Goal: Task Accomplishment & Management: Manage account settings

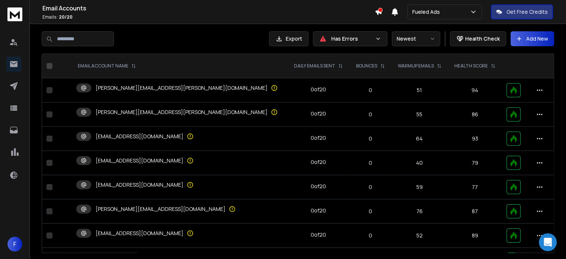
click at [359, 35] on p "Has Errors" at bounding box center [351, 38] width 41 height 7
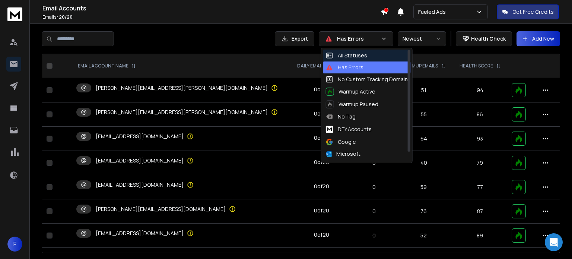
click at [346, 57] on div "All Statuses" at bounding box center [346, 55] width 41 height 7
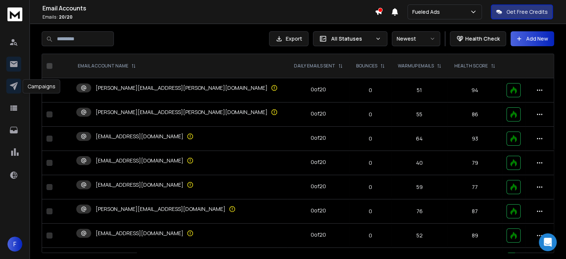
click at [13, 89] on icon at bounding box center [13, 85] width 9 height 9
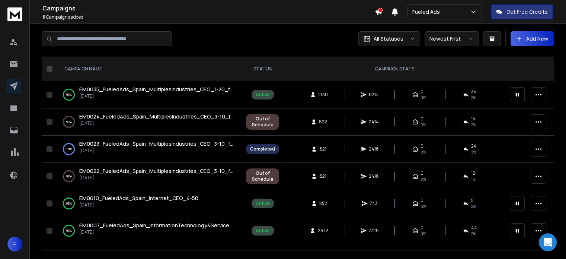
click at [168, 87] on span "EM0035_FueledAds_Spain_MultiplesIndustries_CEO_1-20_focus_guaranteed_results" at bounding box center [187, 89] width 217 height 7
click at [134, 93] on p "[DATE]" at bounding box center [156, 96] width 155 height 6
click at [164, 91] on span "EM0035_FueledAds_Spain_MultiplesIndustries_CEO_1-20_focus_guaranteed_results" at bounding box center [187, 89] width 217 height 7
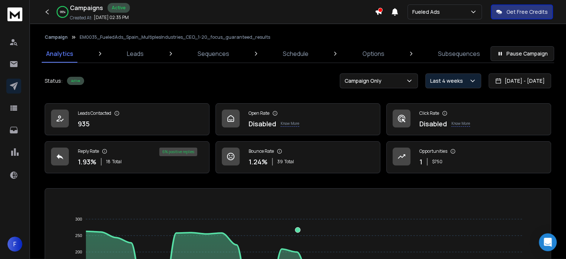
click at [440, 79] on p "Last 4 weeks" at bounding box center [448, 80] width 36 height 7
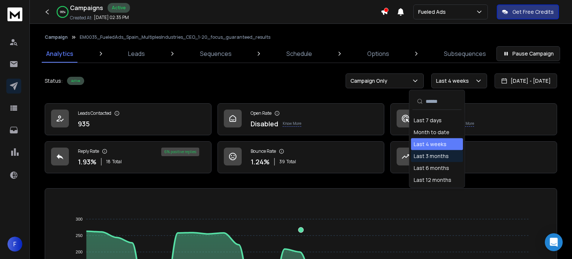
click at [428, 157] on div "Last 3 months" at bounding box center [430, 155] width 35 height 7
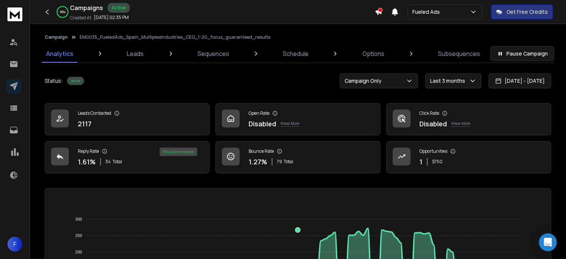
click at [461, 50] on p "Subsequences" at bounding box center [459, 53] width 42 height 9
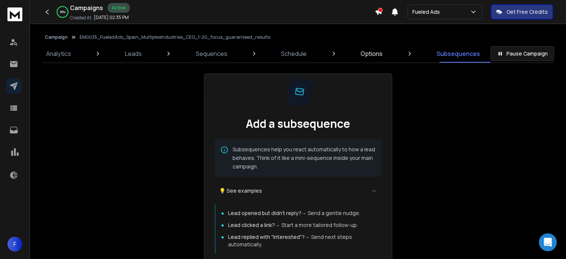
click at [370, 59] on link "Options" at bounding box center [371, 54] width 31 height 18
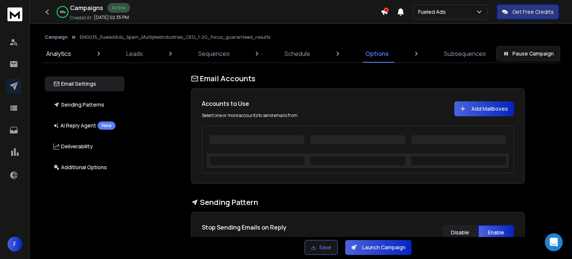
click at [58, 56] on p "Analytics" at bounding box center [58, 53] width 25 height 9
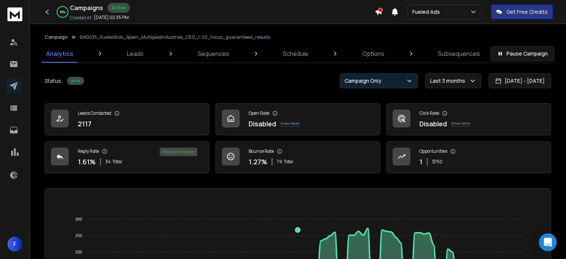
click at [406, 79] on icon at bounding box center [409, 80] width 7 height 7
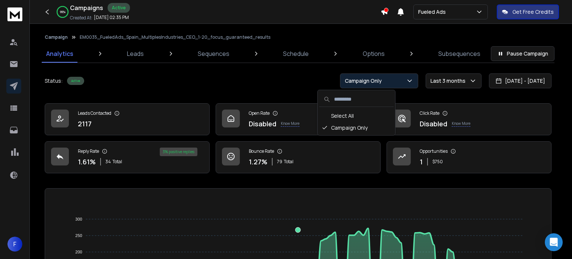
click at [406, 79] on icon at bounding box center [409, 80] width 7 height 7
click at [219, 84] on div "Status: Active Pause Campaign Campaign Only Last 3 months [DATE] - [DATE]" at bounding box center [298, 80] width 506 height 15
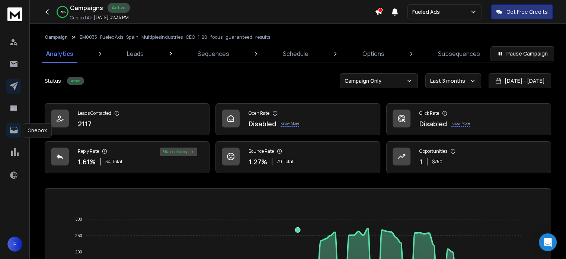
click at [14, 132] on icon at bounding box center [14, 130] width 8 height 7
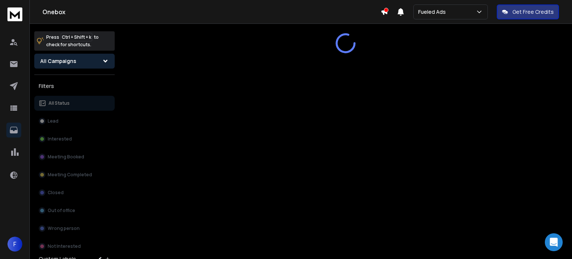
click at [99, 63] on button "All Campaigns" at bounding box center [74, 61] width 80 height 15
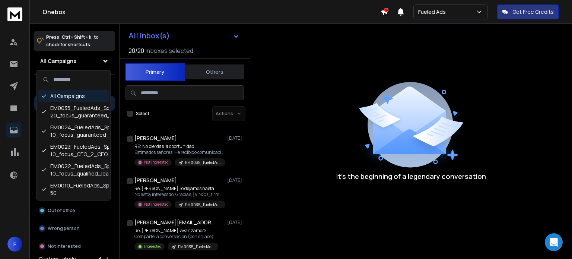
click at [67, 95] on div "All Campaigns" at bounding box center [73, 96] width 71 height 12
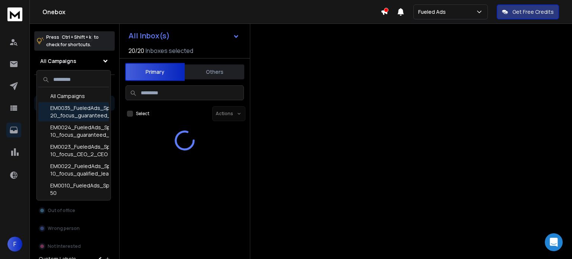
click at [59, 113] on div "EM0035_FueledAds_Spain_MultiplesIndustries_CEO_1-20_focus_guaranteed_results" at bounding box center [73, 111] width 71 height 19
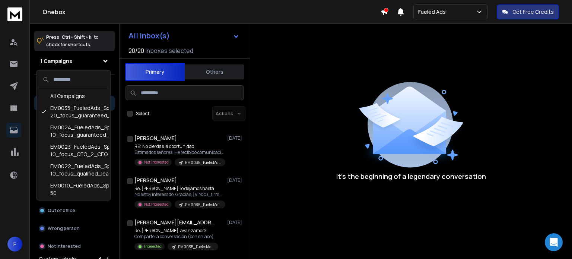
click at [204, 15] on h1 "Onebox" at bounding box center [211, 11] width 338 height 9
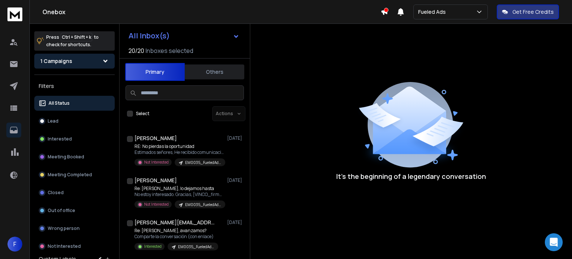
click at [99, 64] on button "1 Campaigns" at bounding box center [74, 61] width 80 height 15
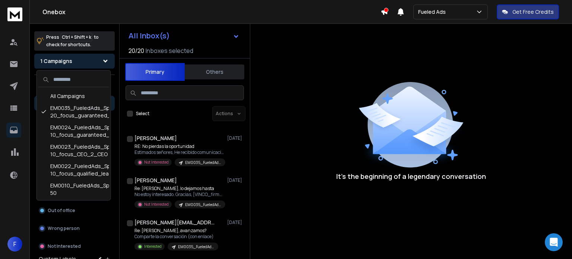
click at [99, 64] on button "1 Campaigns" at bounding box center [74, 61] width 80 height 15
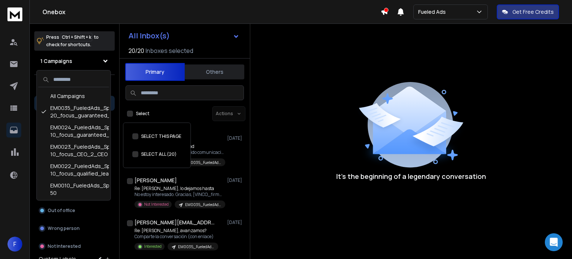
click at [134, 154] on button "SELECT THIS PAGE" at bounding box center [135, 154] width 6 height 6
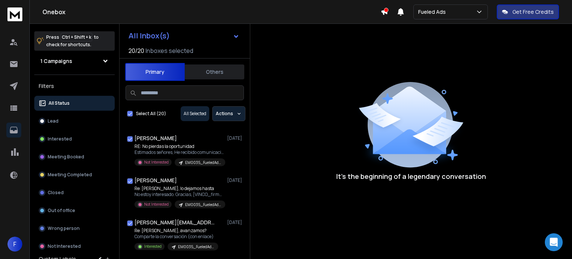
click at [241, 115] on icon "button" at bounding box center [239, 114] width 6 height 6
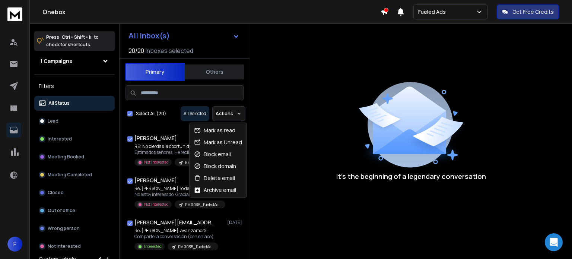
click at [281, 39] on div "It’s the beginning of a legendary conversation" at bounding box center [411, 134] width 322 height 220
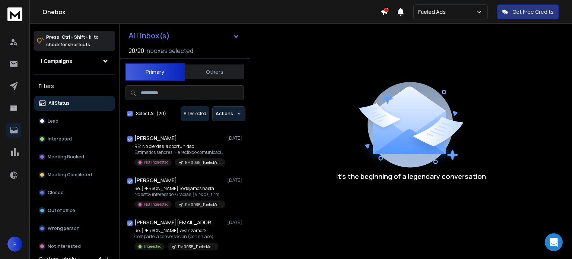
click at [238, 118] on button "Actions" at bounding box center [228, 113] width 33 height 15
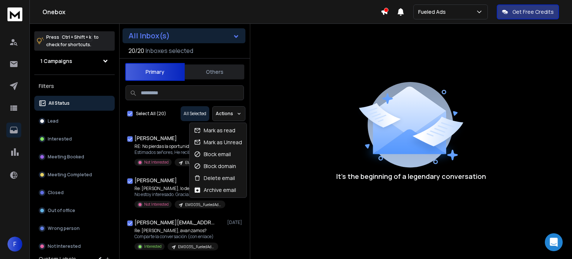
click at [233, 35] on icon at bounding box center [236, 36] width 7 height 7
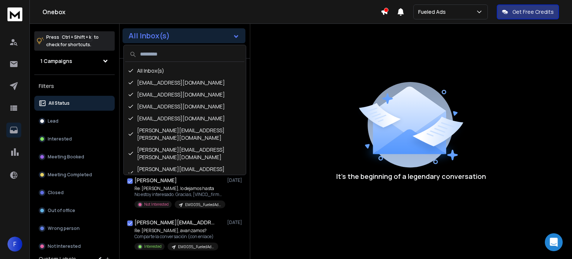
click at [233, 35] on icon at bounding box center [236, 36] width 7 height 7
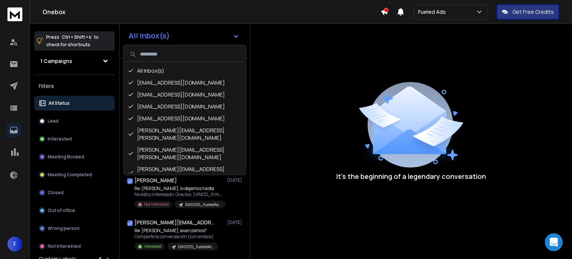
click at [321, 79] on div "It’s the beginning of a legendary conversation" at bounding box center [411, 134] width 322 height 220
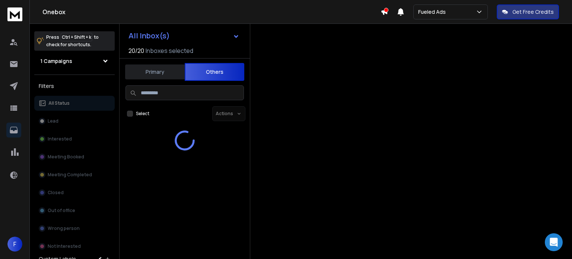
click at [213, 76] on button "Others" at bounding box center [215, 72] width 60 height 18
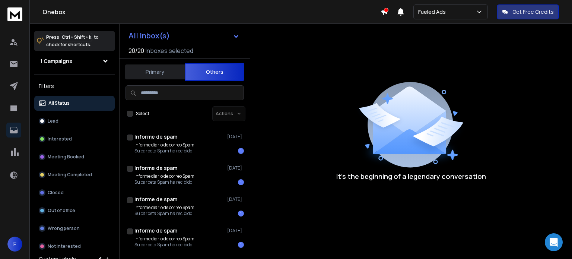
scroll to position [1428, 0]
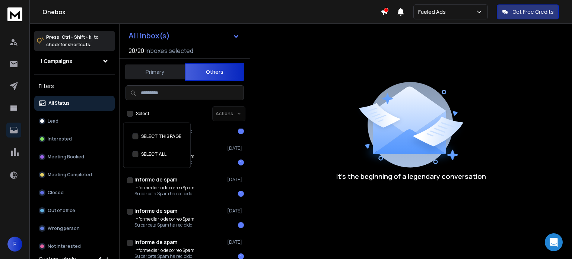
click at [133, 116] on div "Select" at bounding box center [138, 113] width 22 height 15
click at [130, 112] on button "Select" at bounding box center [130, 114] width 6 height 6
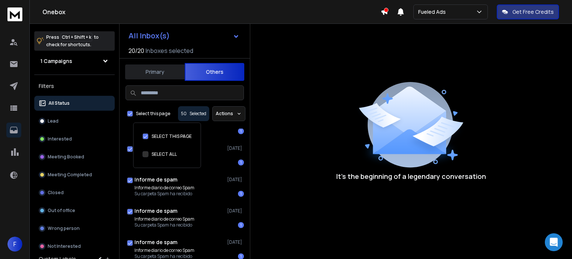
click at [145, 153] on button "SELECT THIS PAGE" at bounding box center [146, 154] width 6 height 6
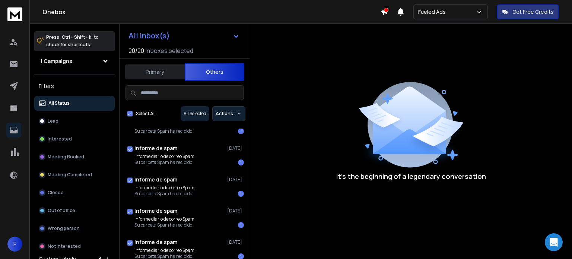
click at [227, 116] on p "Actions" at bounding box center [223, 114] width 17 height 6
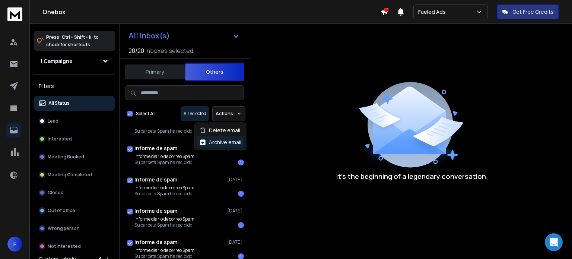
click at [222, 137] on div "Archive email" at bounding box center [220, 142] width 48 height 12
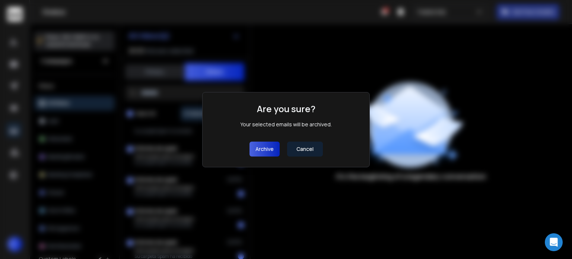
click at [297, 148] on button "Cancel" at bounding box center [305, 148] width 36 height 15
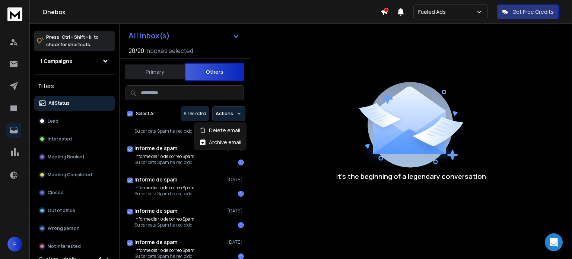
click at [240, 115] on icon "button" at bounding box center [239, 114] width 6 height 6
click at [224, 139] on div "Archive email" at bounding box center [220, 141] width 42 height 7
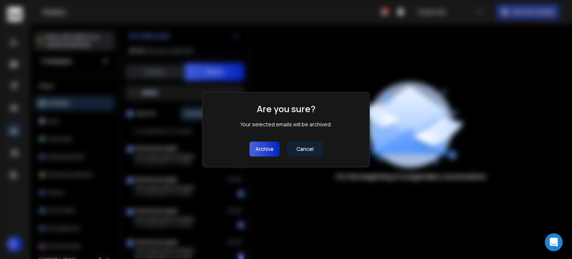
click at [255, 147] on p "archive" at bounding box center [264, 148] width 18 height 7
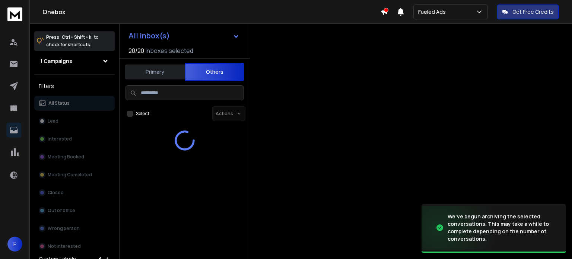
scroll to position [0, 0]
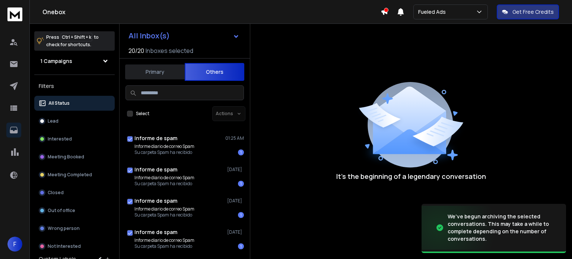
click at [167, 73] on button "Primary" at bounding box center [155, 72] width 60 height 16
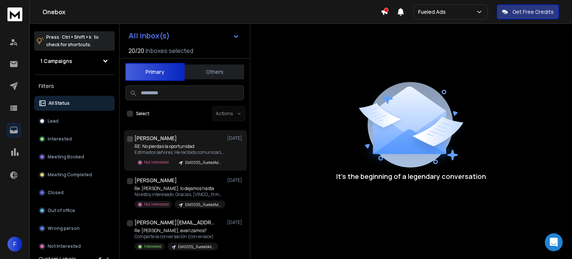
click at [176, 146] on p "RE: No pierdas la oportunidad" at bounding box center [178, 146] width 89 height 6
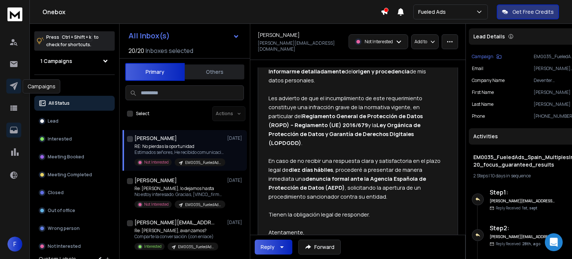
click at [12, 82] on icon at bounding box center [13, 85] width 9 height 9
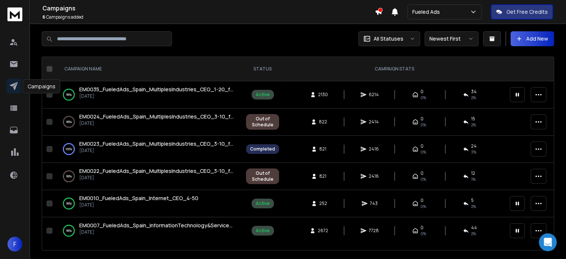
click at [545, 92] on button "button" at bounding box center [539, 94] width 16 height 15
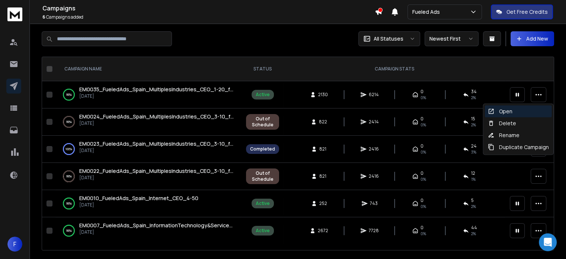
click at [206, 49] on div "Campaigns 6 Campaigns Added All Statuses Newest First Add New CAMPAIGN NAME STA…" at bounding box center [298, 160] width 512 height 259
